Goal: Communication & Community: Answer question/provide support

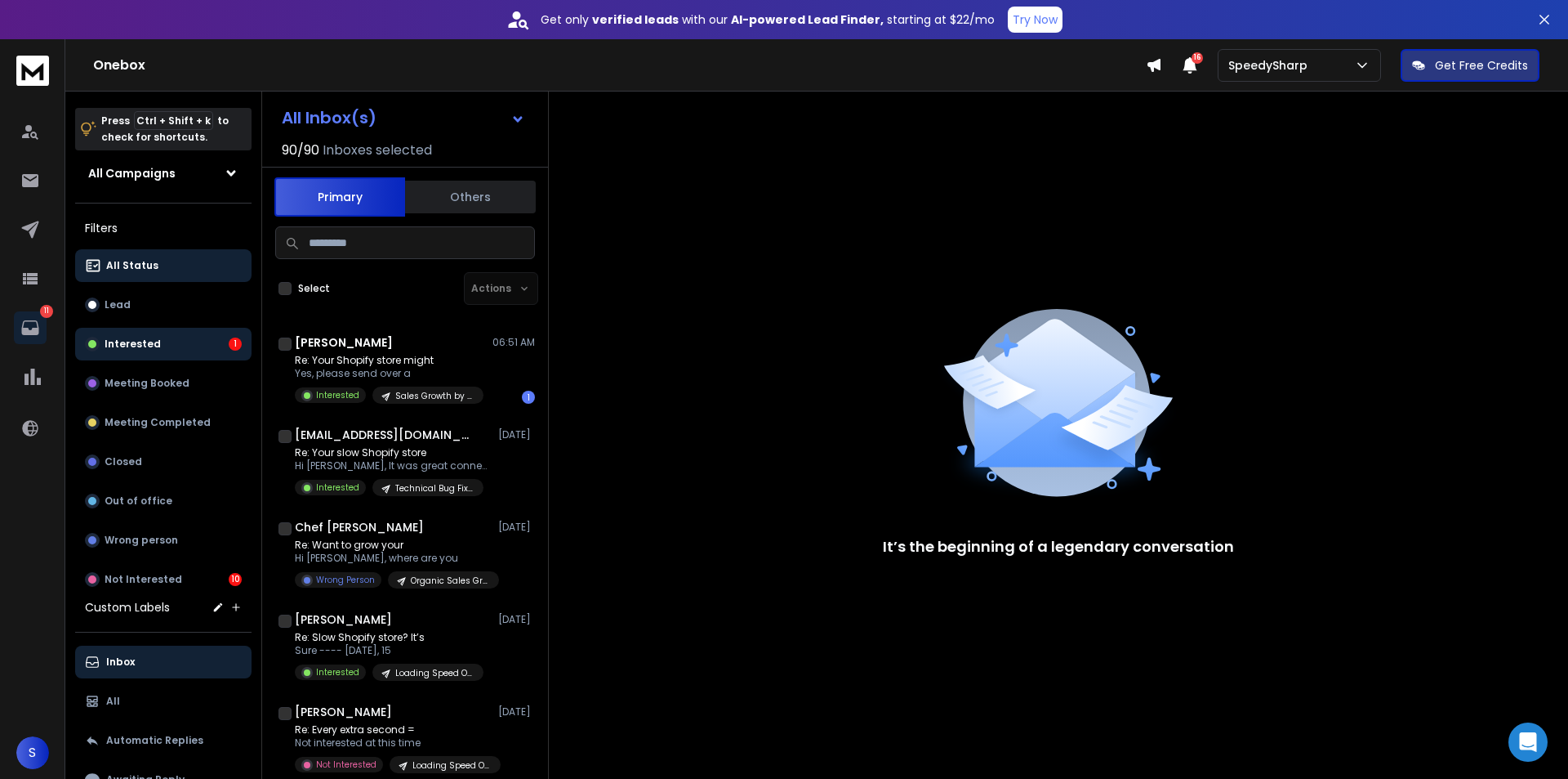
click at [173, 349] on button "Interested 1" at bounding box center [164, 344] width 176 height 33
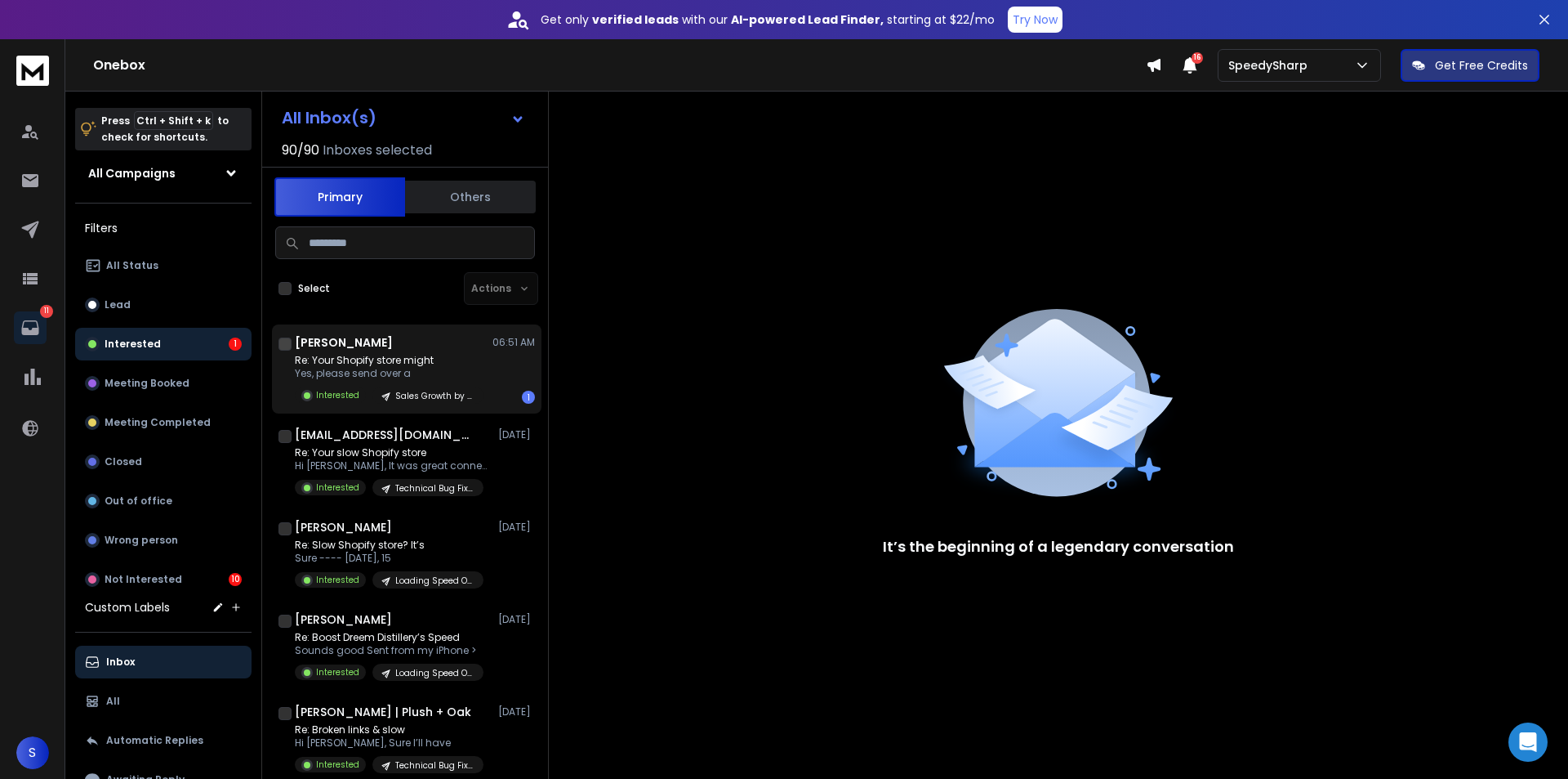
click at [380, 364] on p "Re: Your Shopify store might" at bounding box center [388, 360] width 188 height 13
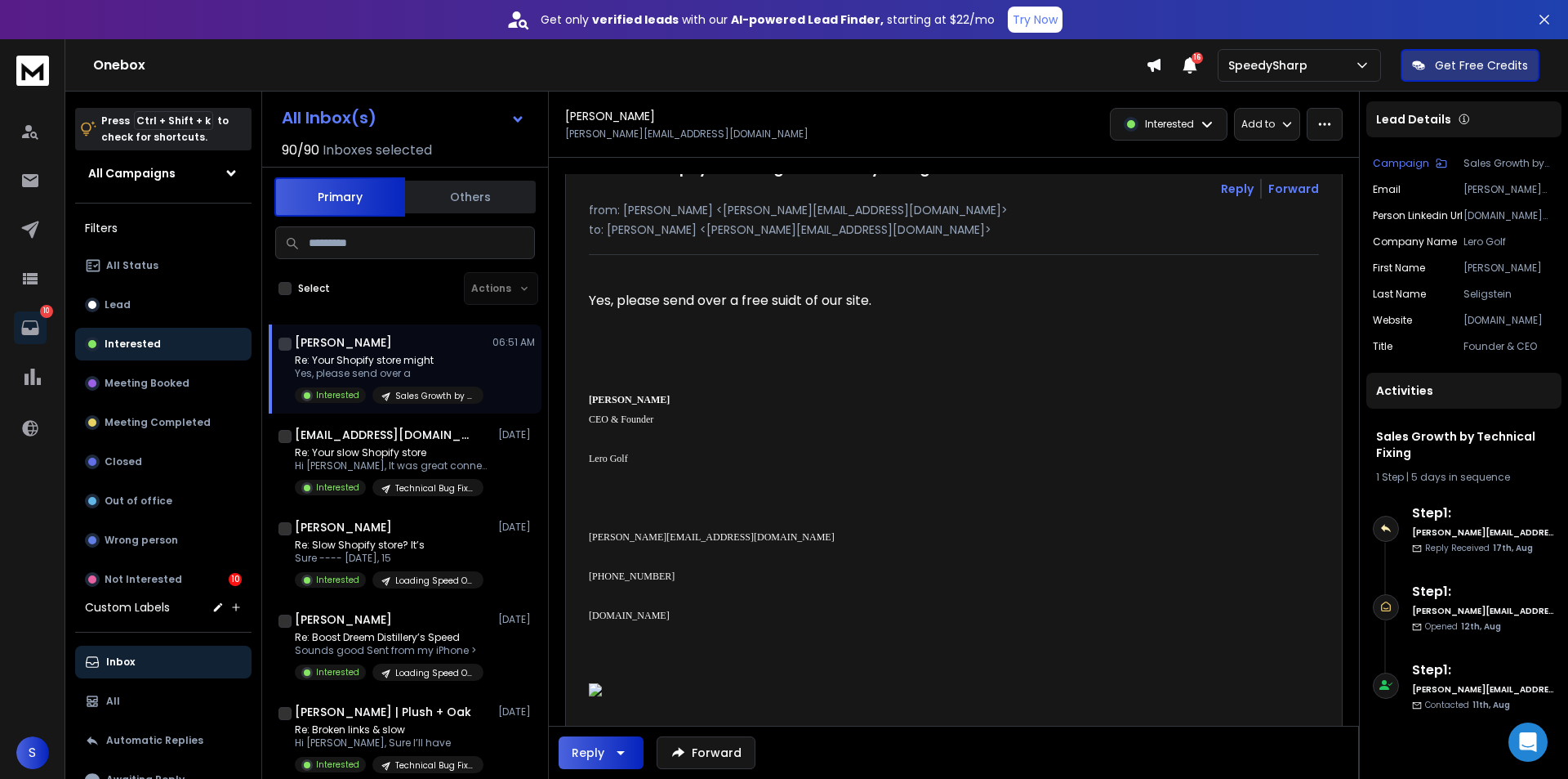
scroll to position [82, 0]
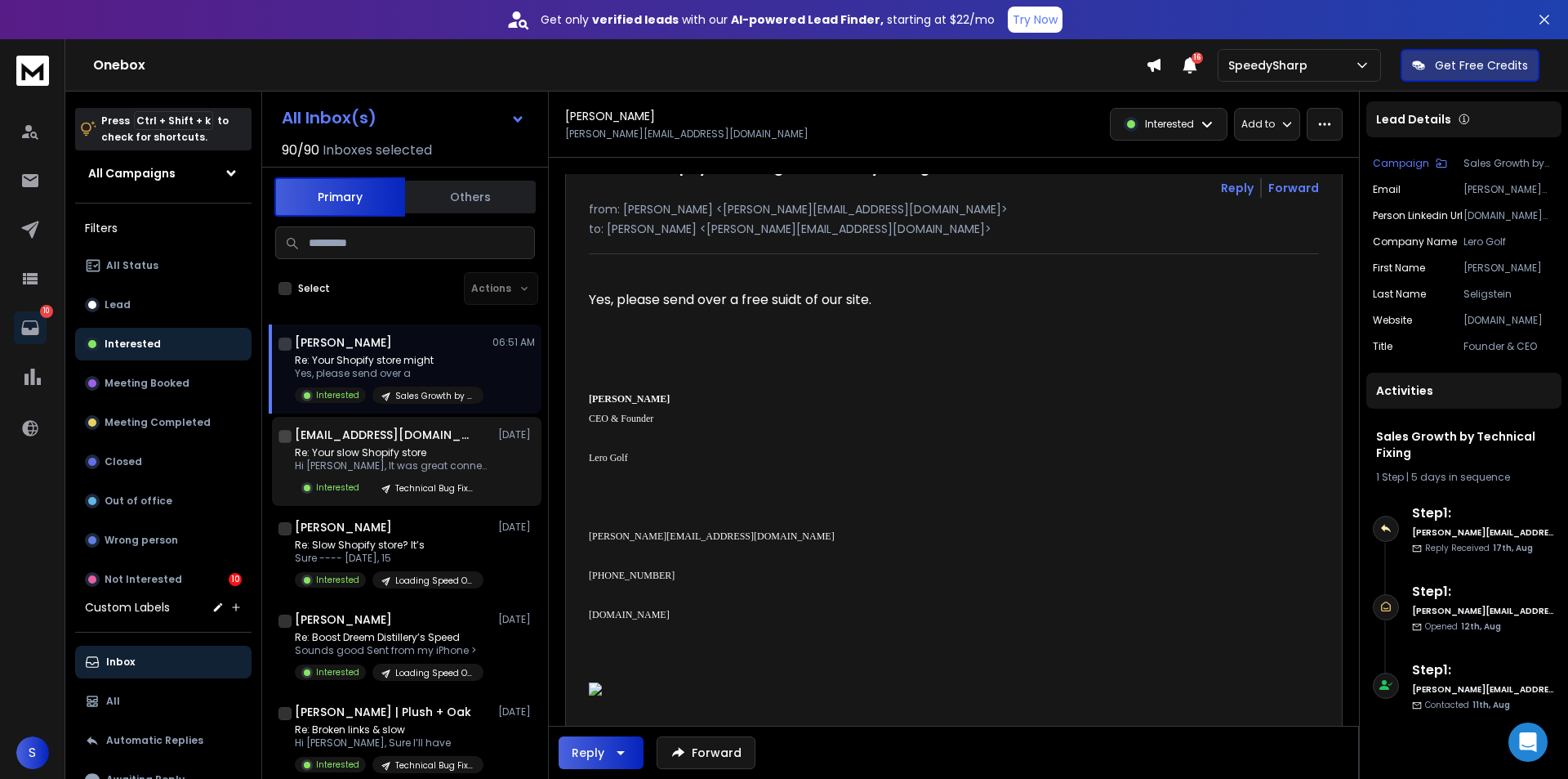
click at [361, 443] on div "[EMAIL_ADDRESS][DOMAIN_NAME] [DATE] Re: Your slow Shopify store Hi [PERSON_NAME…" at bounding box center [415, 461] width 240 height 69
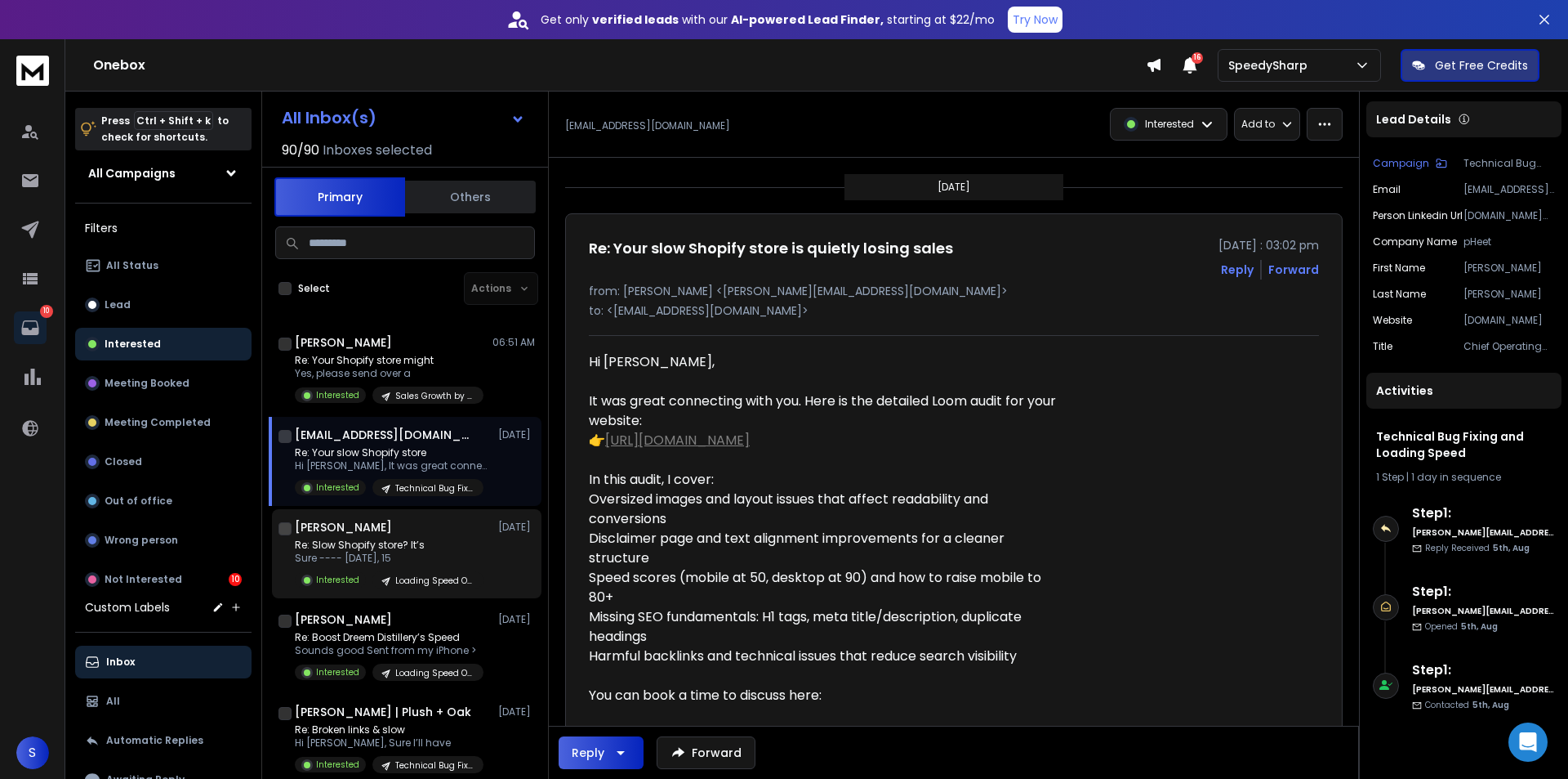
click at [405, 551] on p "Re: Slow Shopify store? It’s" at bounding box center [388, 545] width 188 height 13
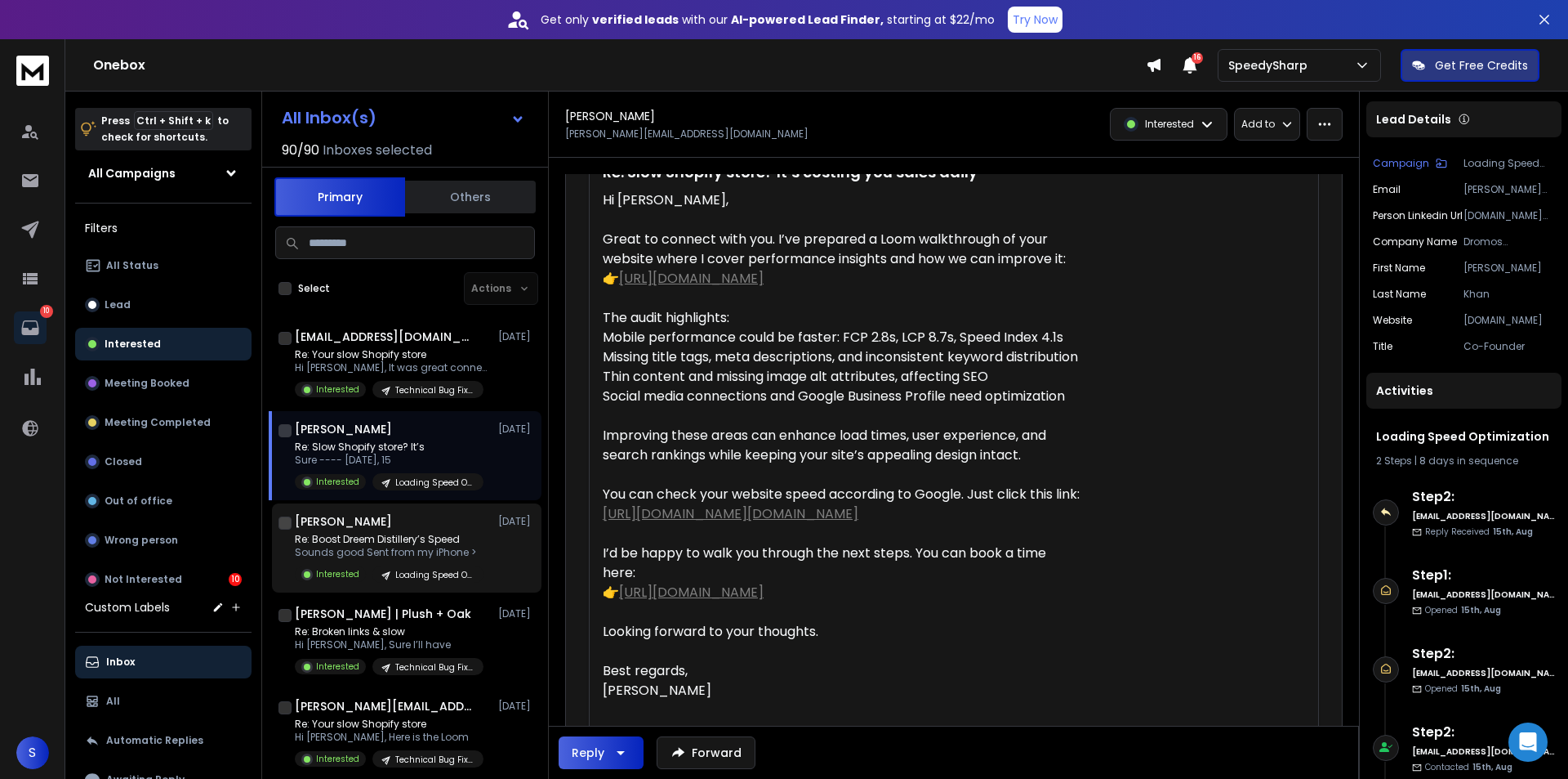
scroll to position [164, 0]
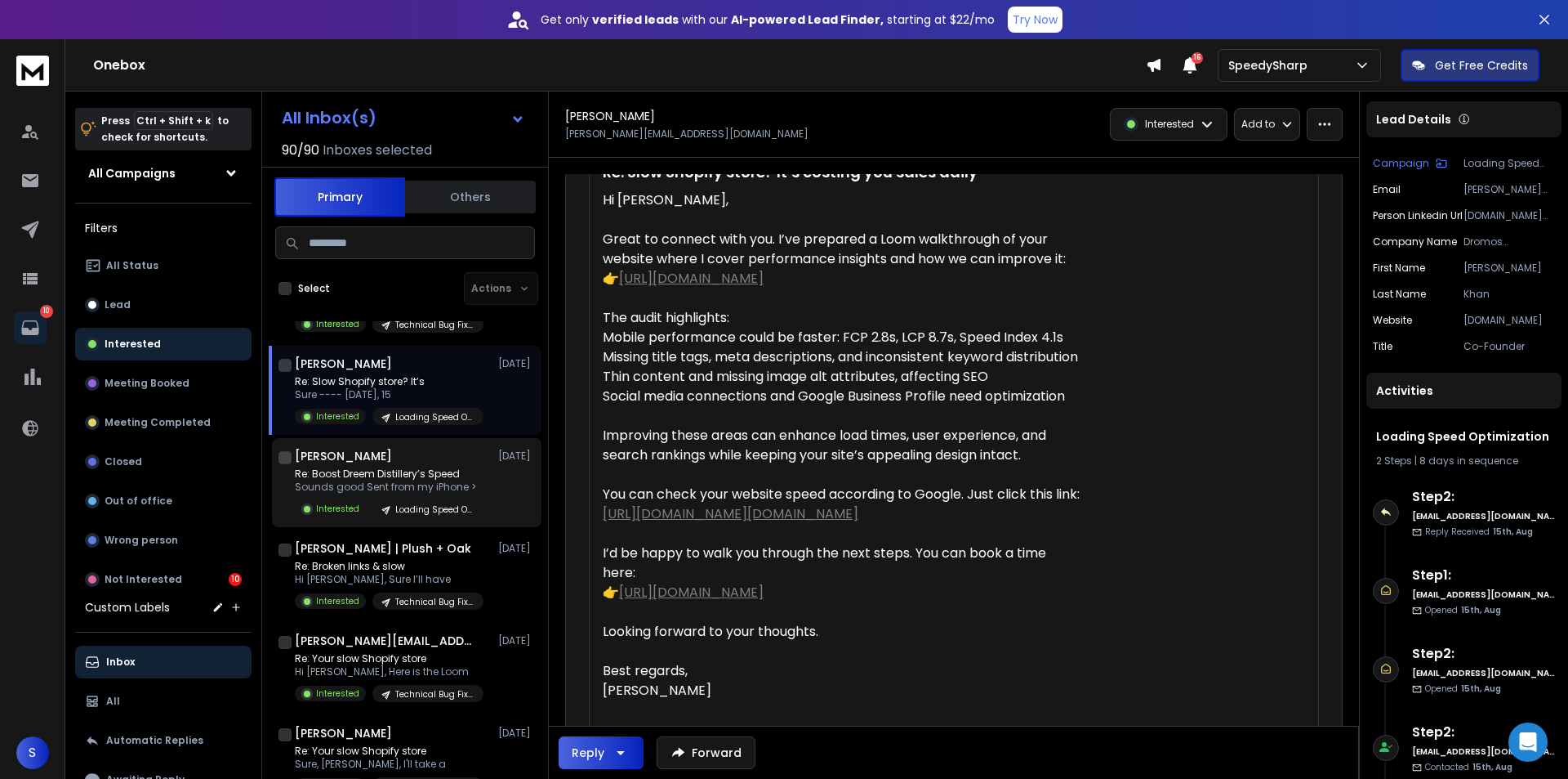
click at [397, 484] on p "Sounds good Sent from my iPhone >" at bounding box center [388, 487] width 188 height 13
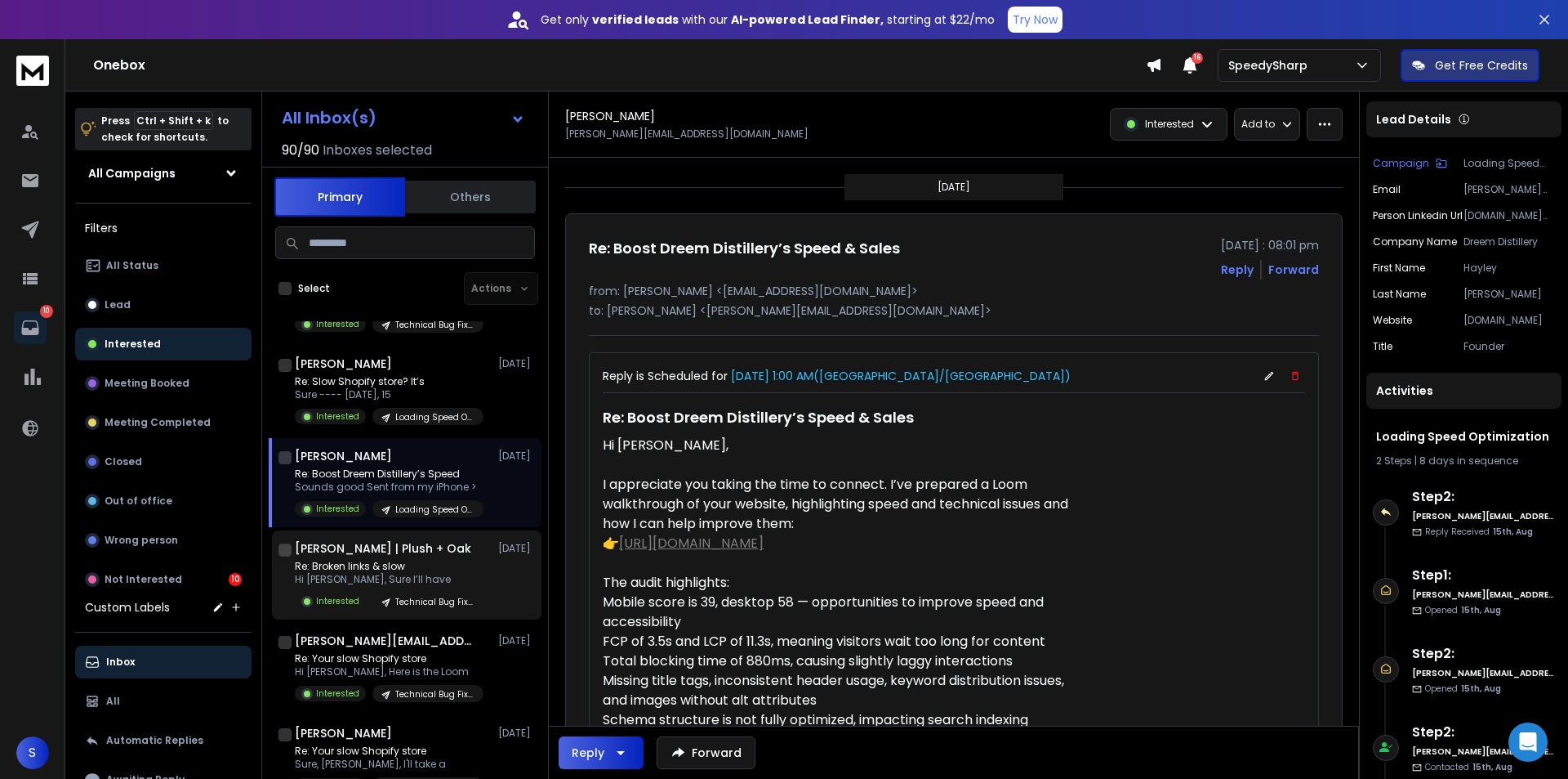
click at [420, 572] on p "Re: Broken links & slow" at bounding box center [388, 566] width 188 height 13
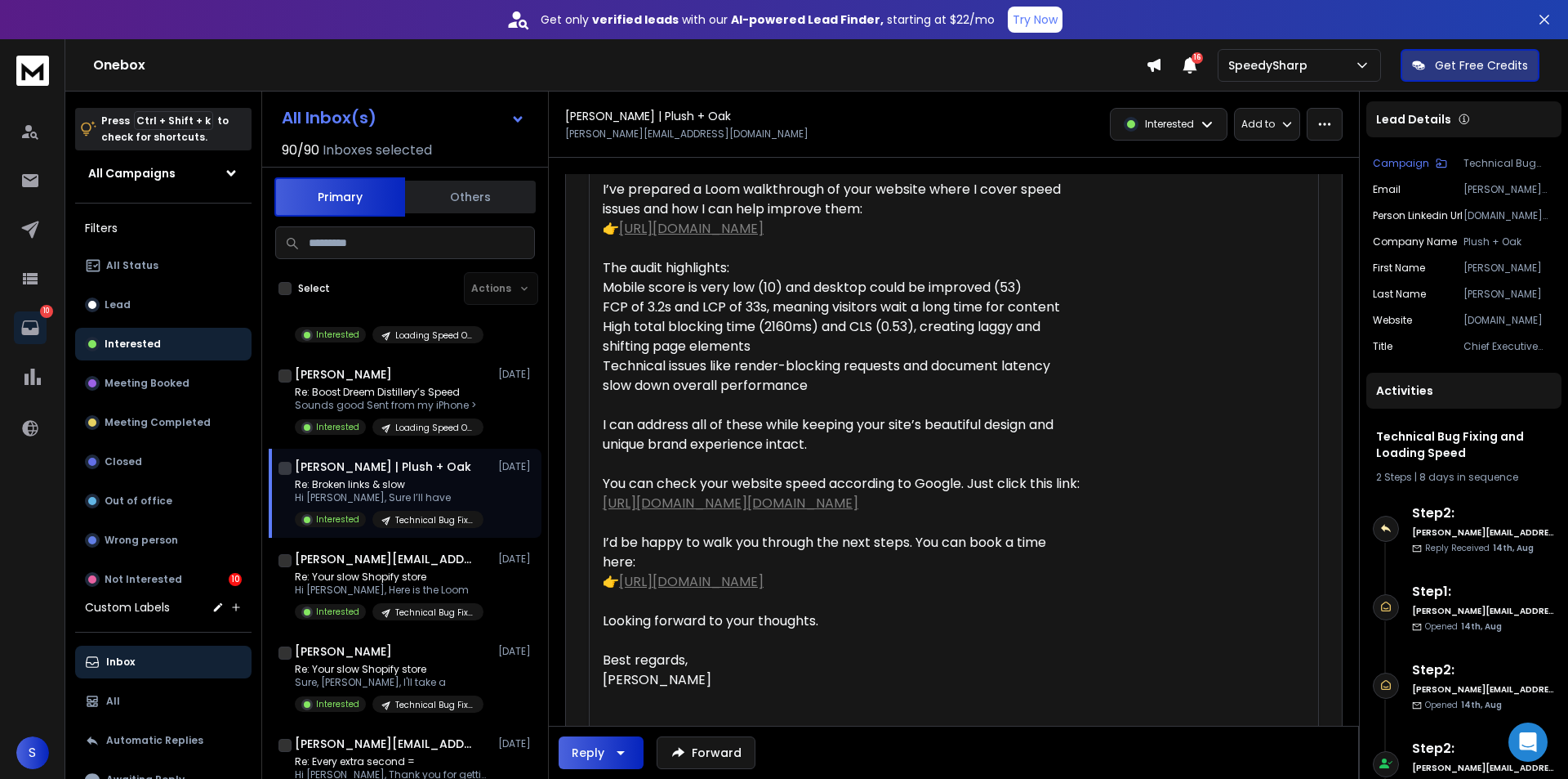
scroll to position [327, 0]
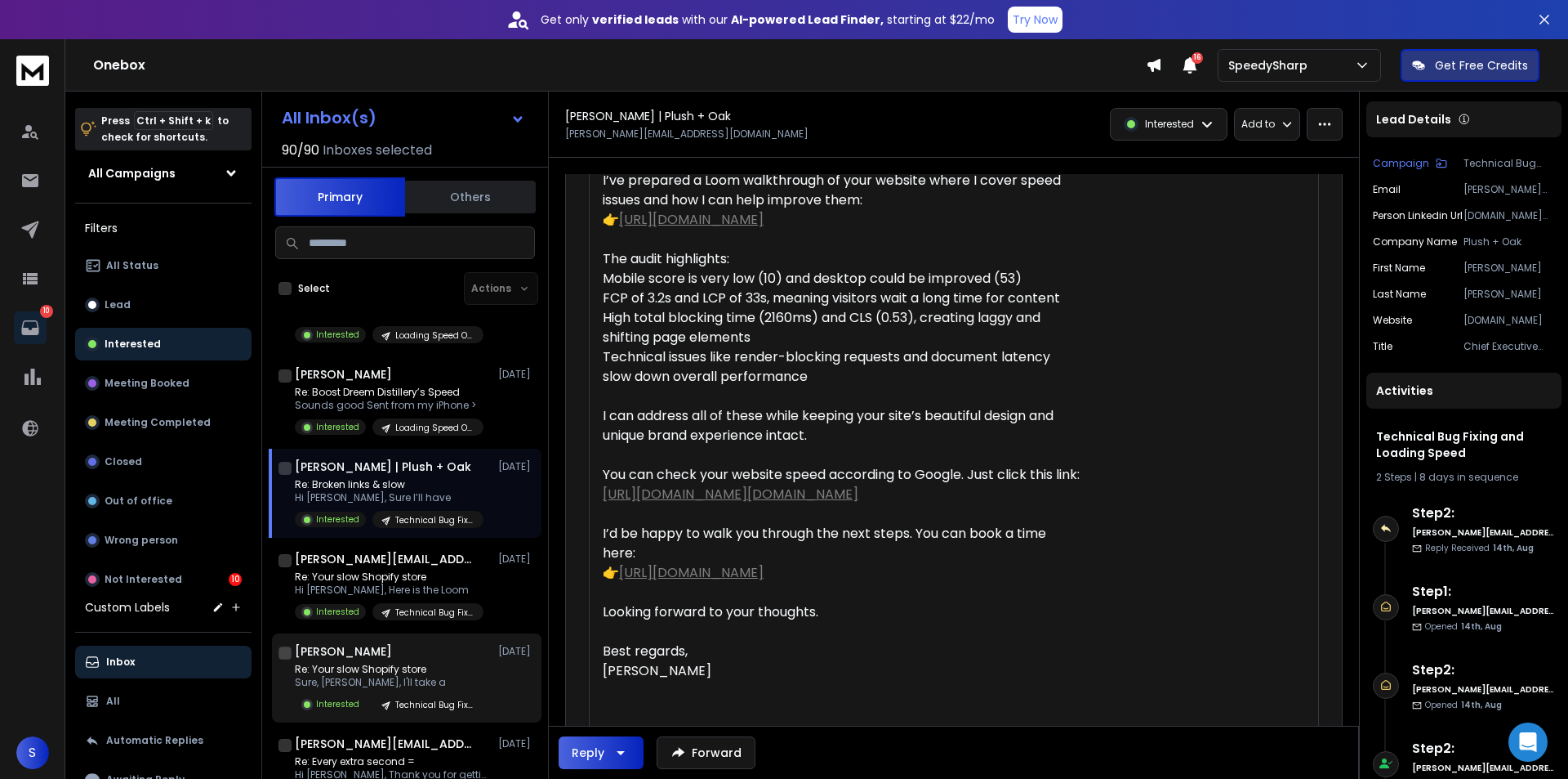
click at [413, 668] on p "Re: Your slow Shopify store" at bounding box center [388, 669] width 188 height 13
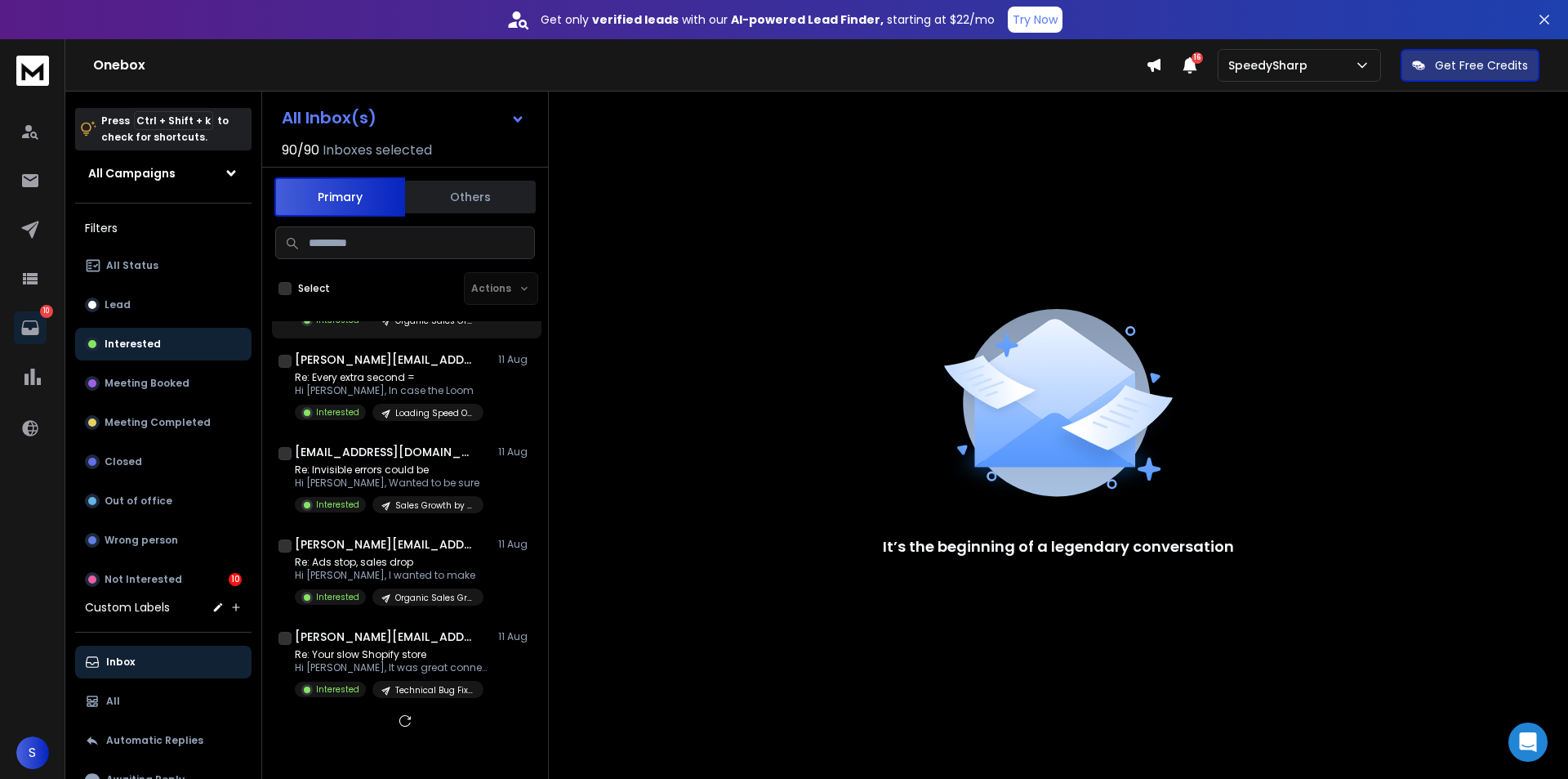
scroll to position [797, 0]
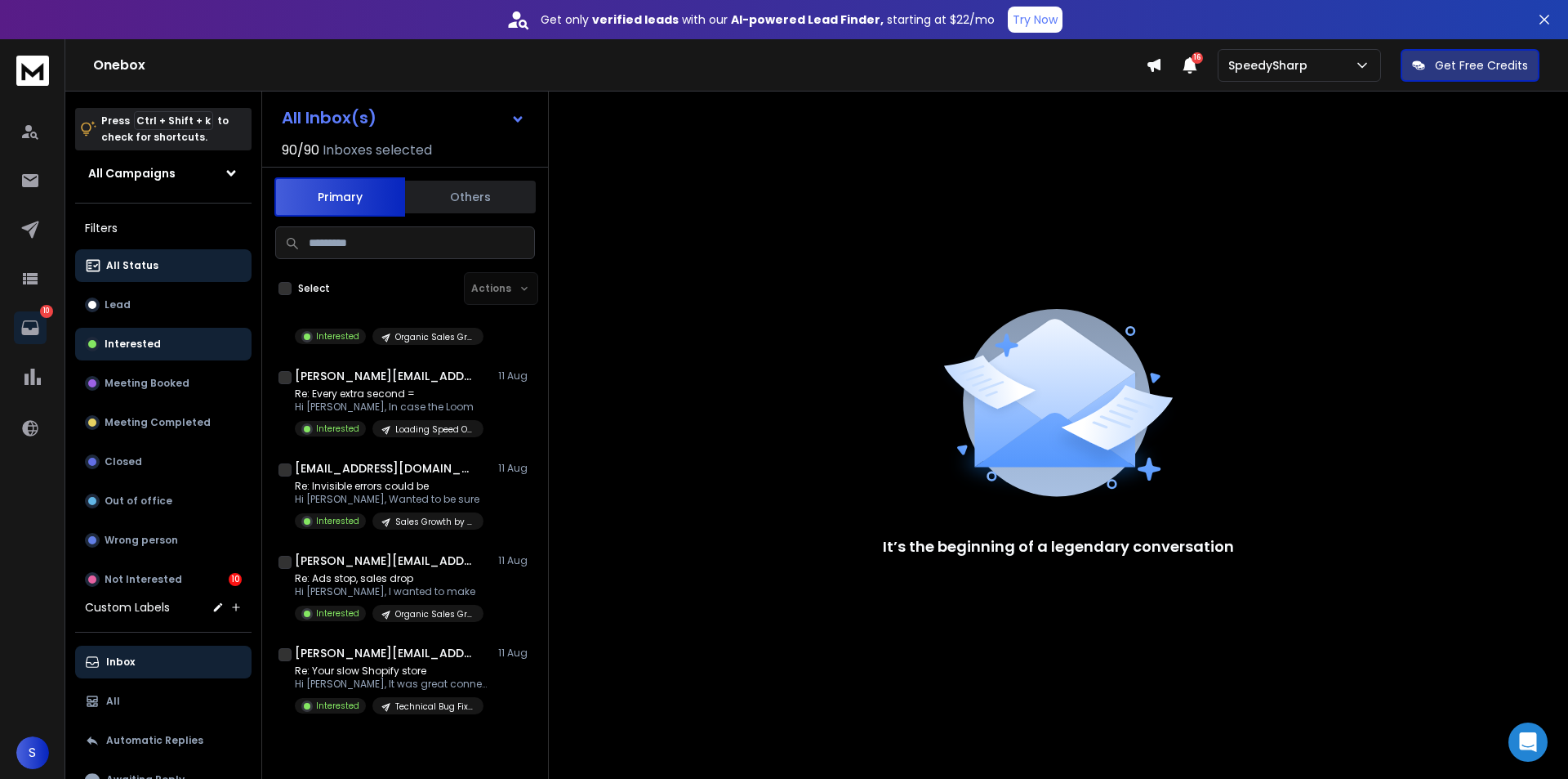
click at [164, 268] on button "All Status" at bounding box center [164, 266] width 176 height 33
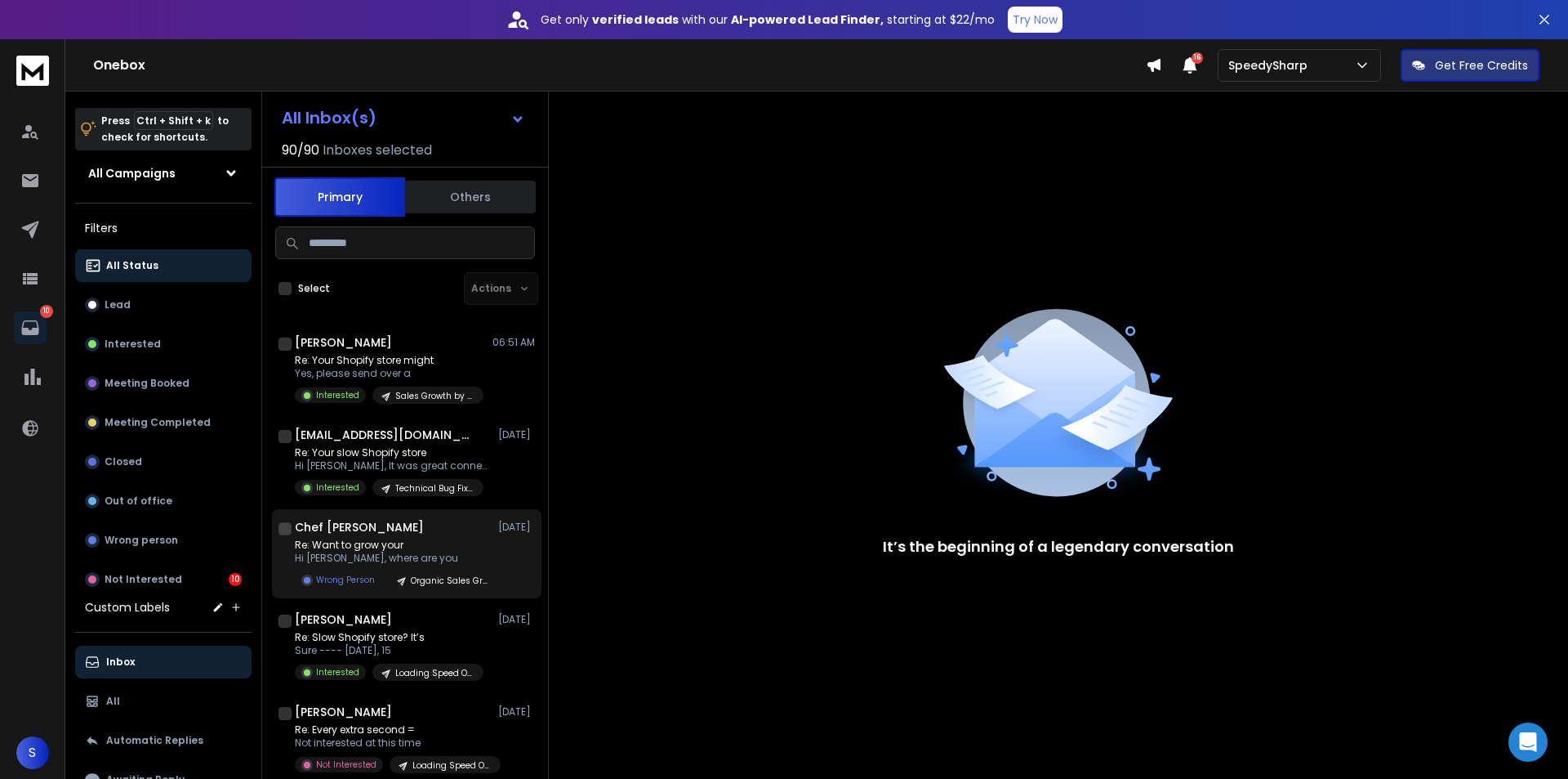
click at [366, 551] on p "Re: Want to grow your" at bounding box center [393, 545] width 196 height 13
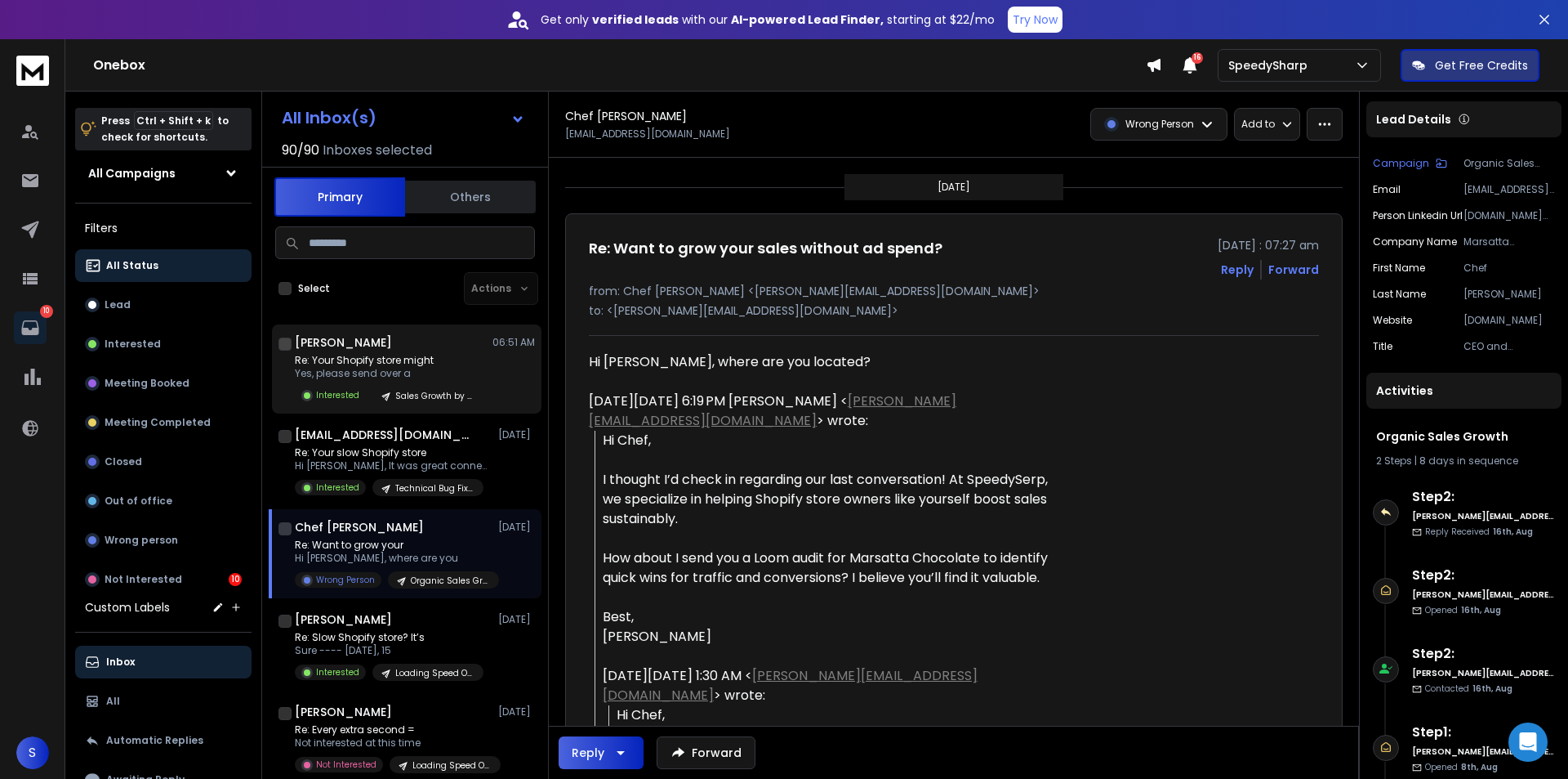
click at [386, 350] on div "[PERSON_NAME] 06:51 AM Re: Your Shopify store might Yes, please send over a Int…" at bounding box center [415, 369] width 240 height 69
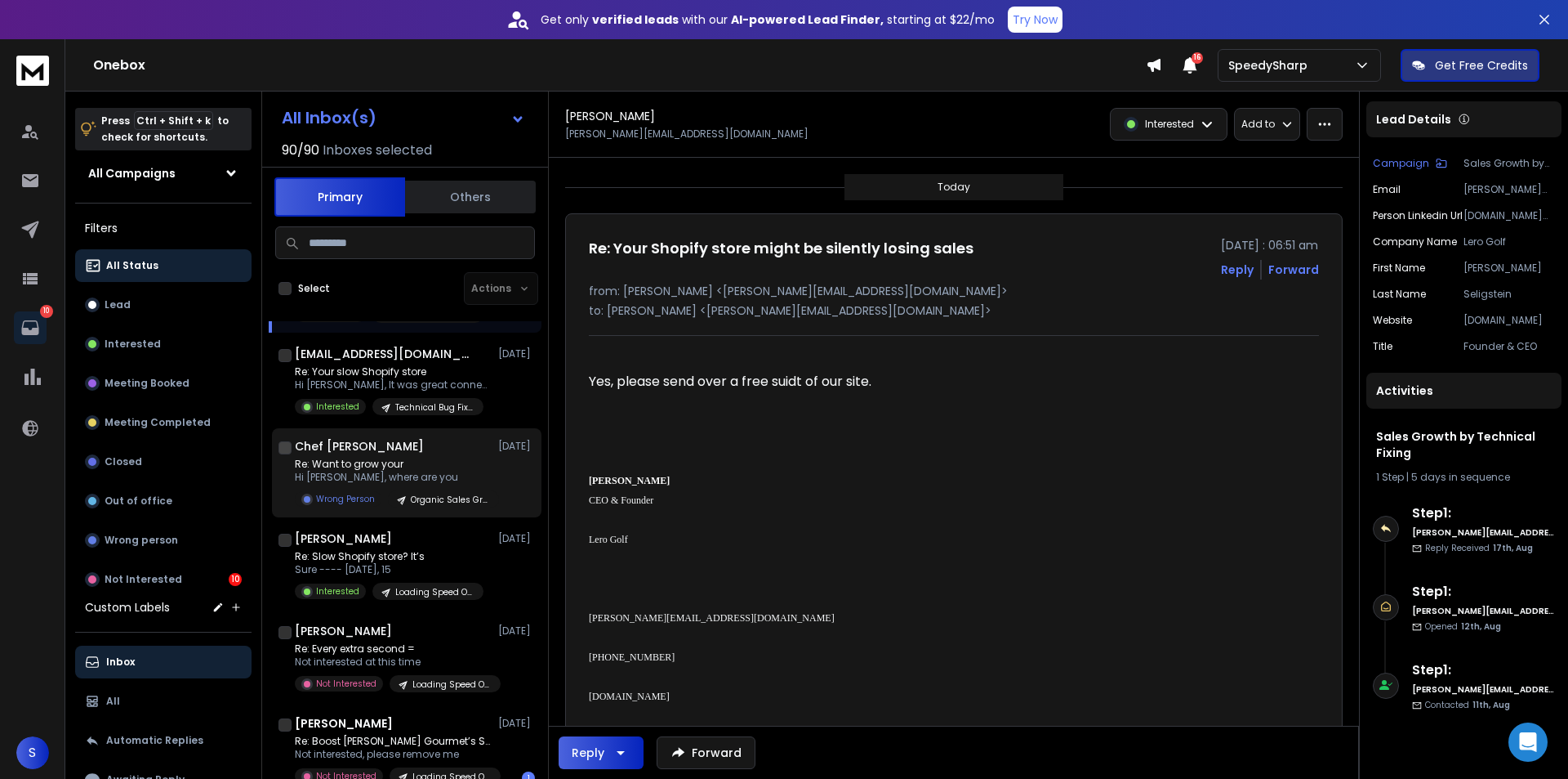
scroll to position [82, 0]
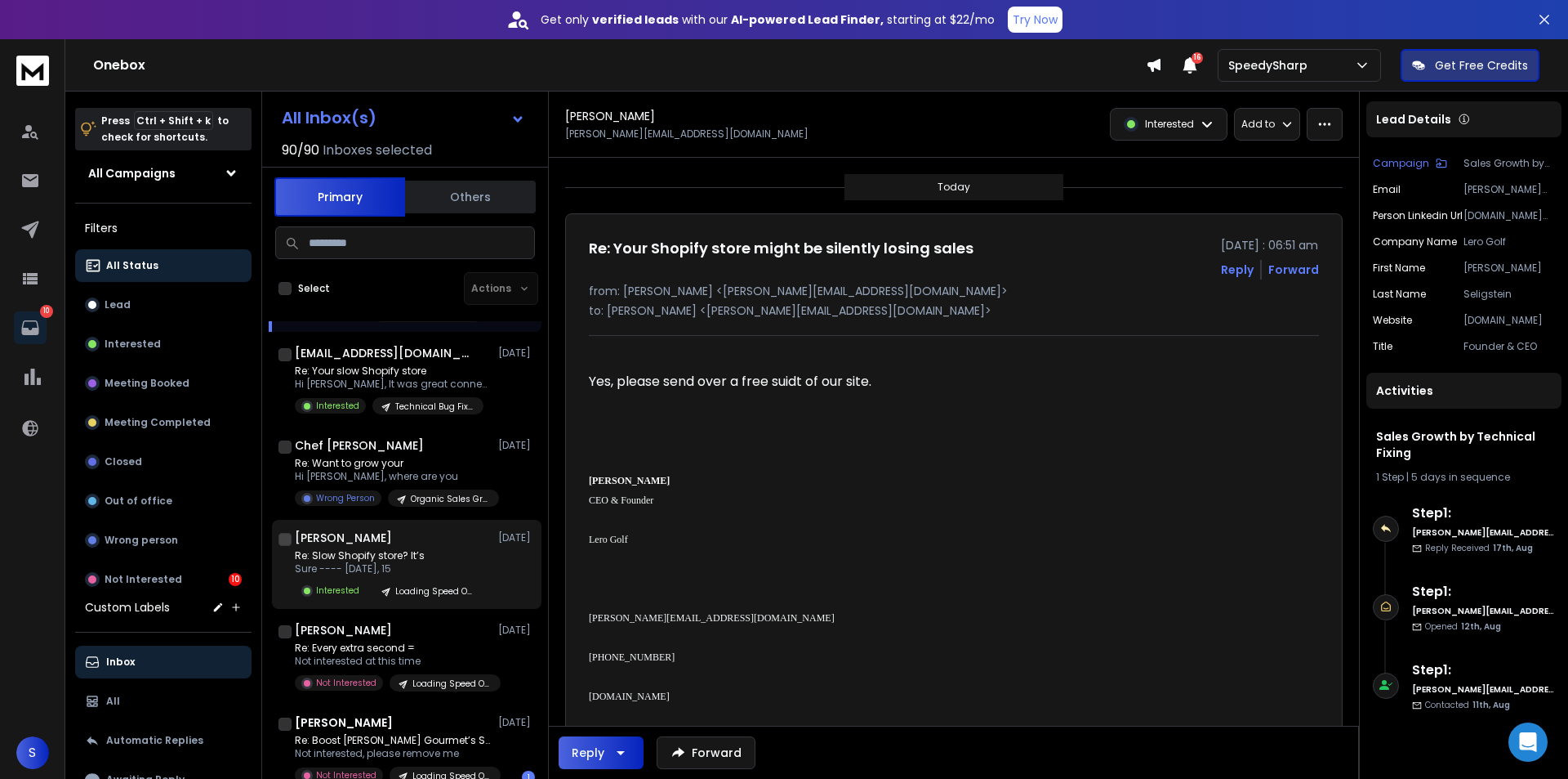
click at [382, 549] on p "Re: Slow Shopify store? It’s" at bounding box center [388, 555] width 188 height 13
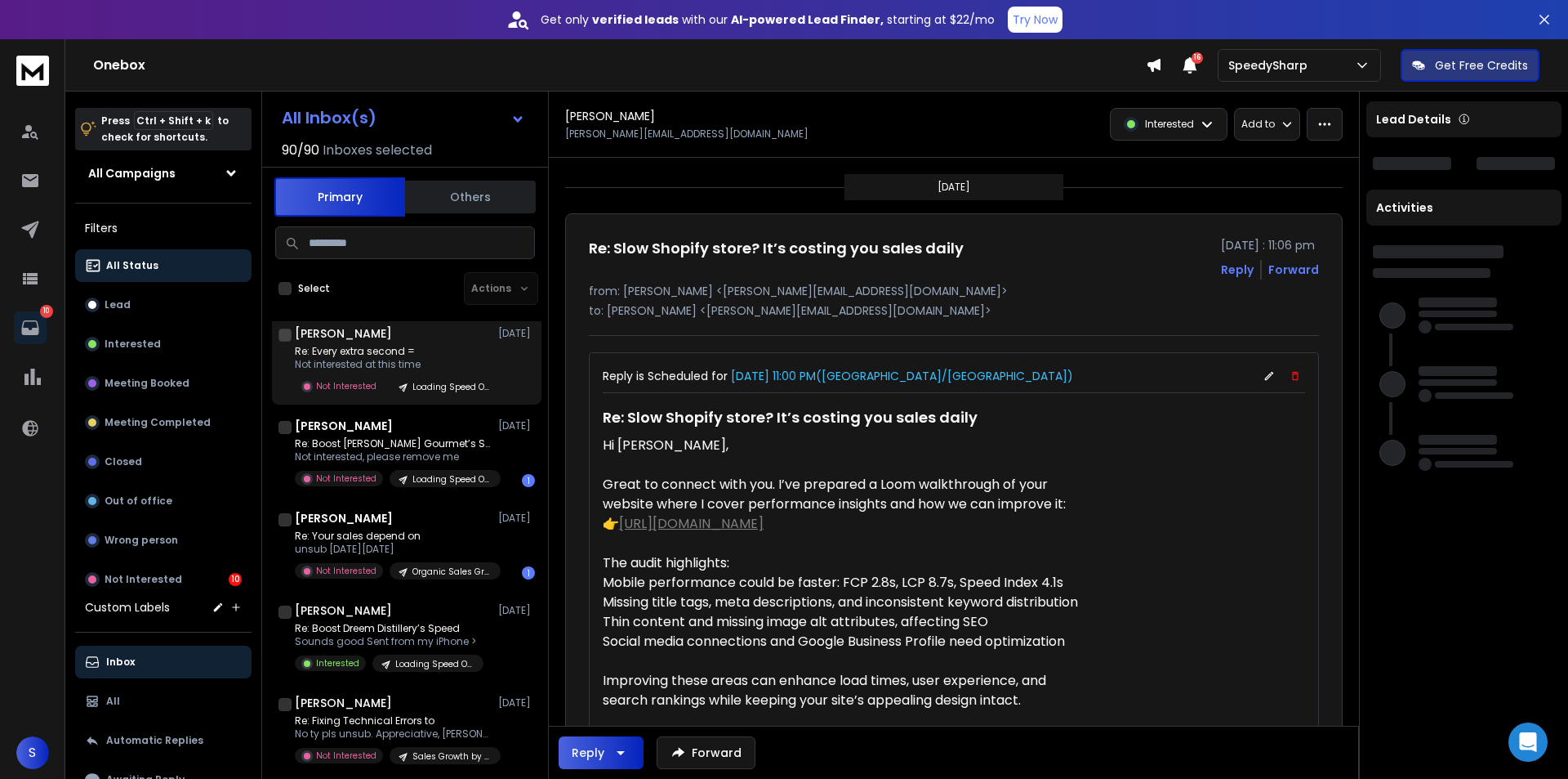
scroll to position [409, 0]
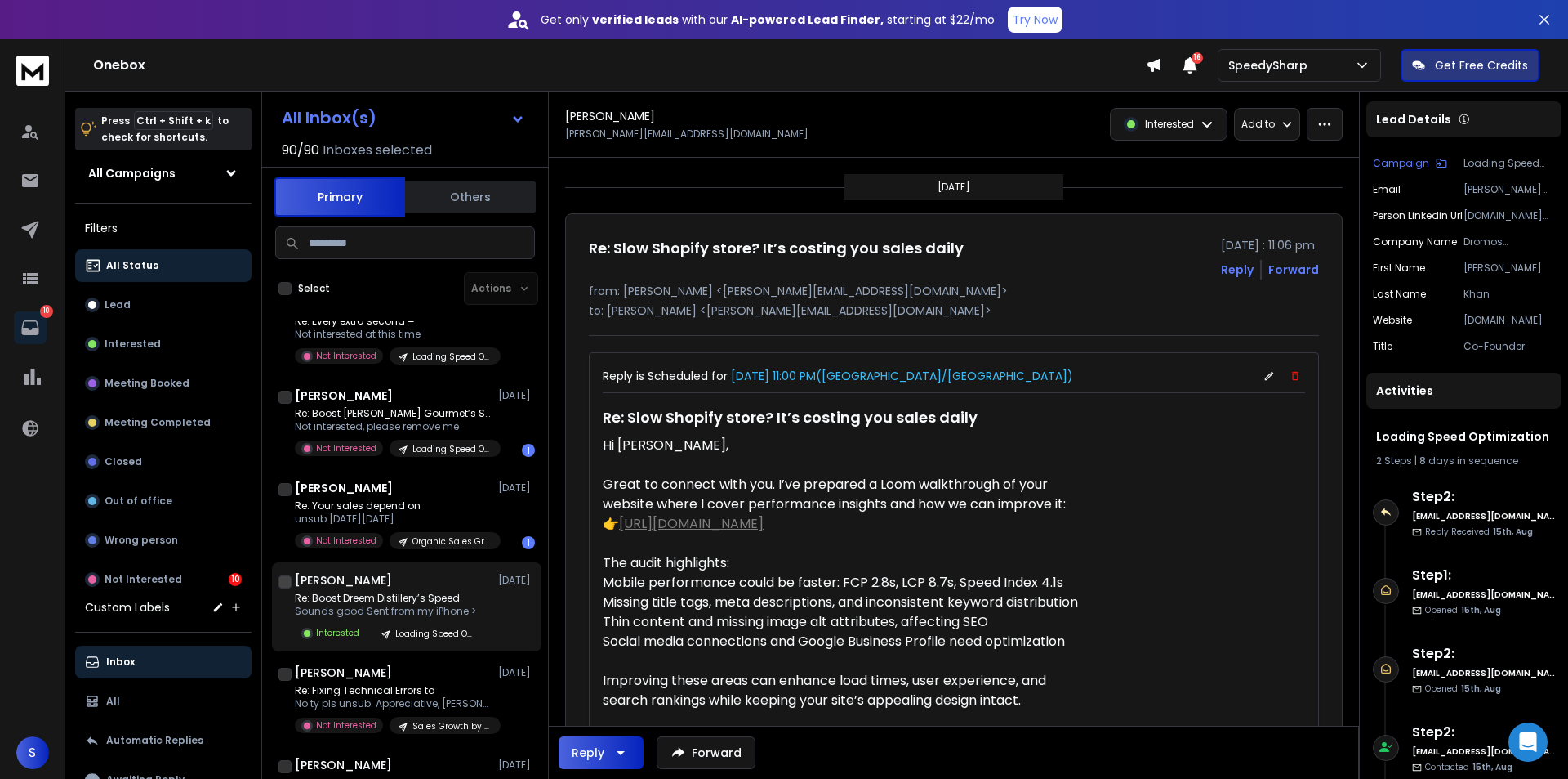
click at [397, 604] on p "Re: Boost Dreem Distillery’s Speed" at bounding box center [388, 598] width 188 height 13
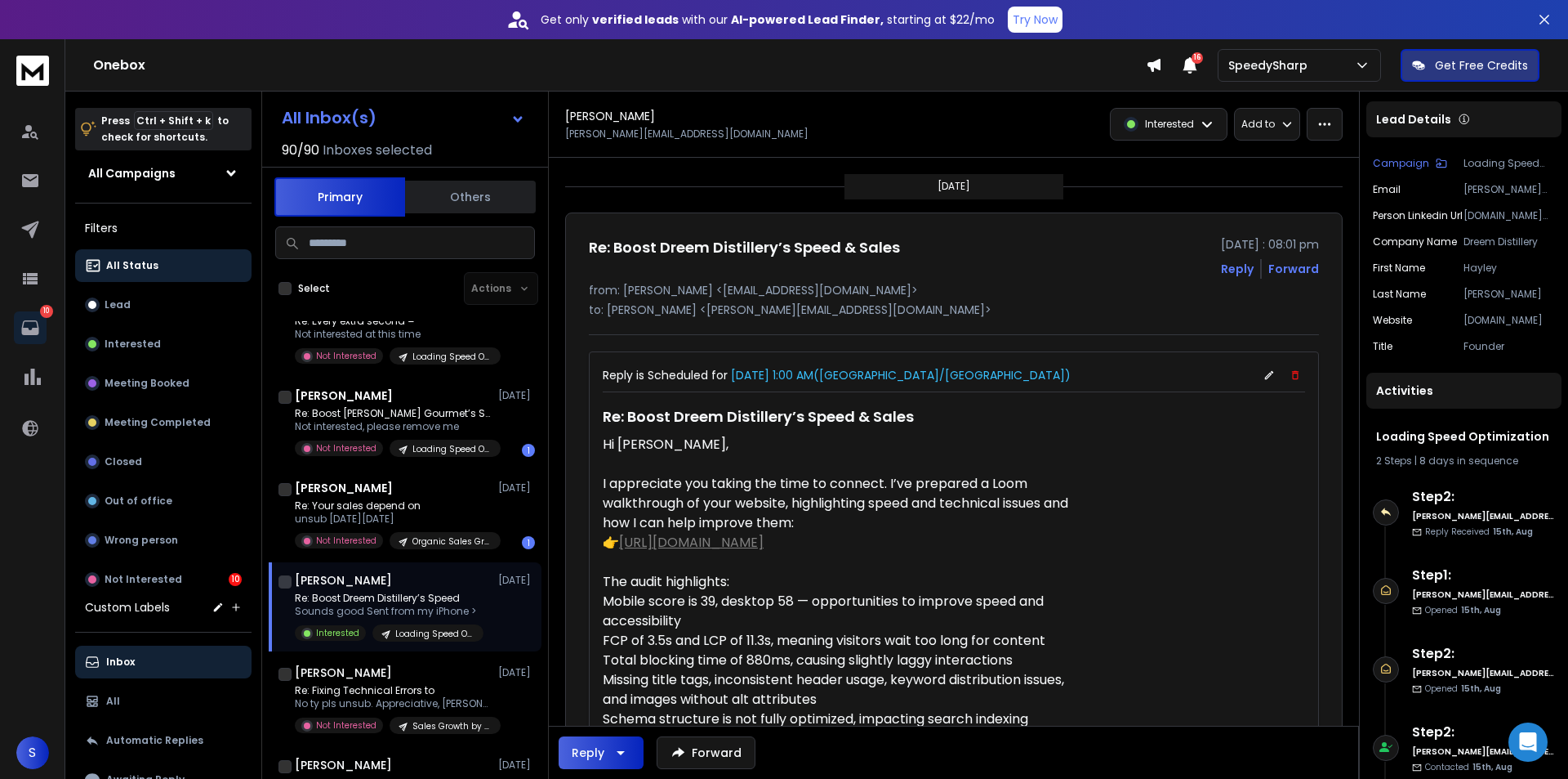
scroll to position [0, 0]
click at [30, 336] on icon at bounding box center [30, 328] width 20 height 20
